Goal: Task Accomplishment & Management: Use online tool/utility

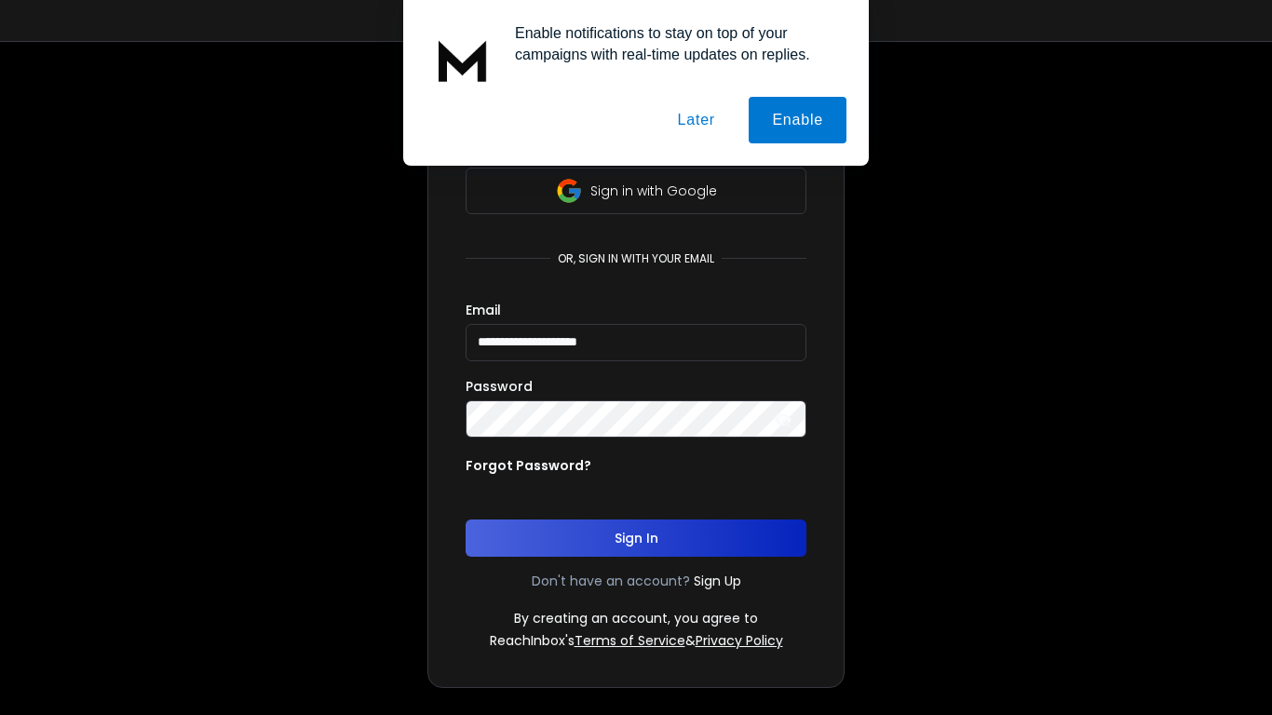
type input "**********"
click at [636, 537] on button "Sign In" at bounding box center [636, 538] width 341 height 37
